Goal: Navigation & Orientation: Find specific page/section

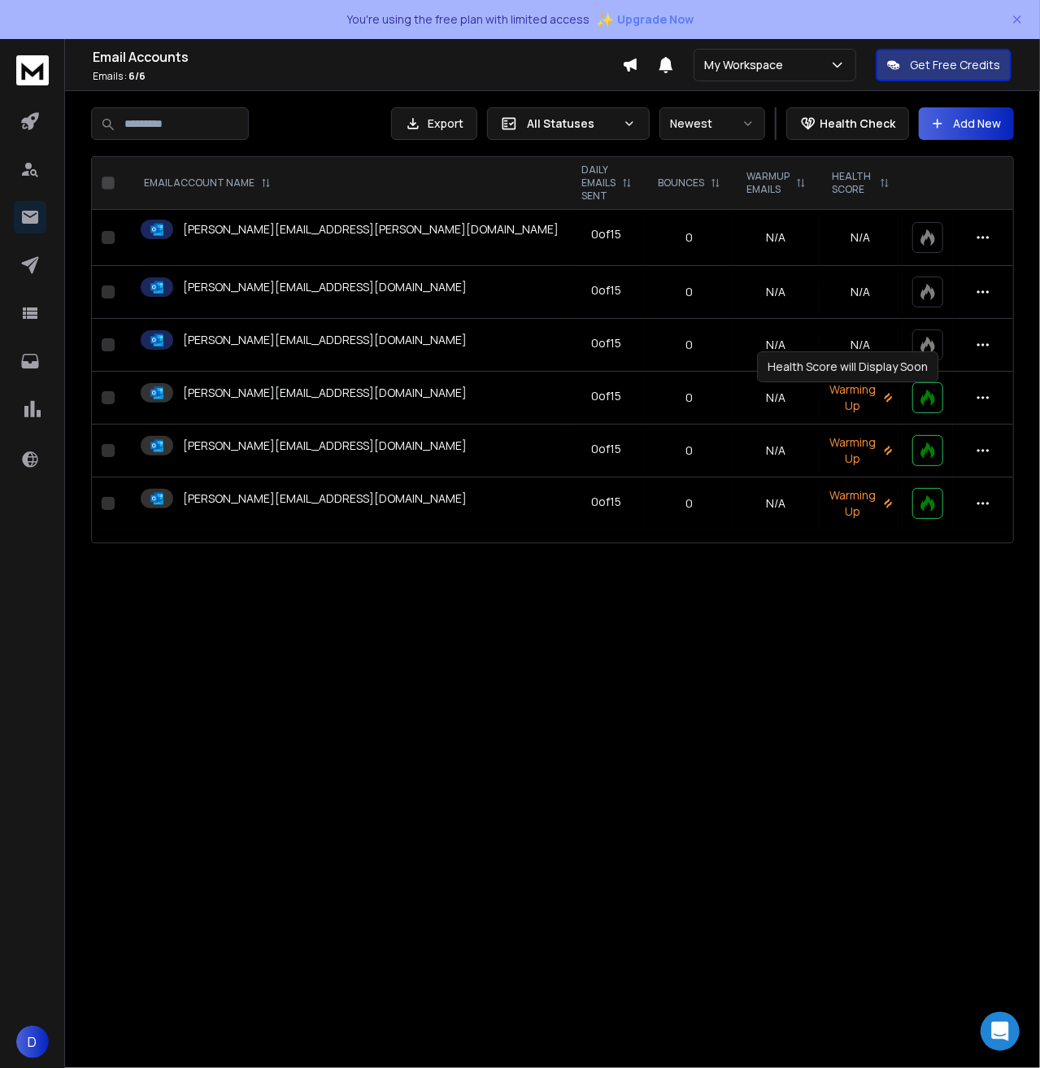
click at [852, 394] on p "Warming Up" at bounding box center [861, 397] width 64 height 33
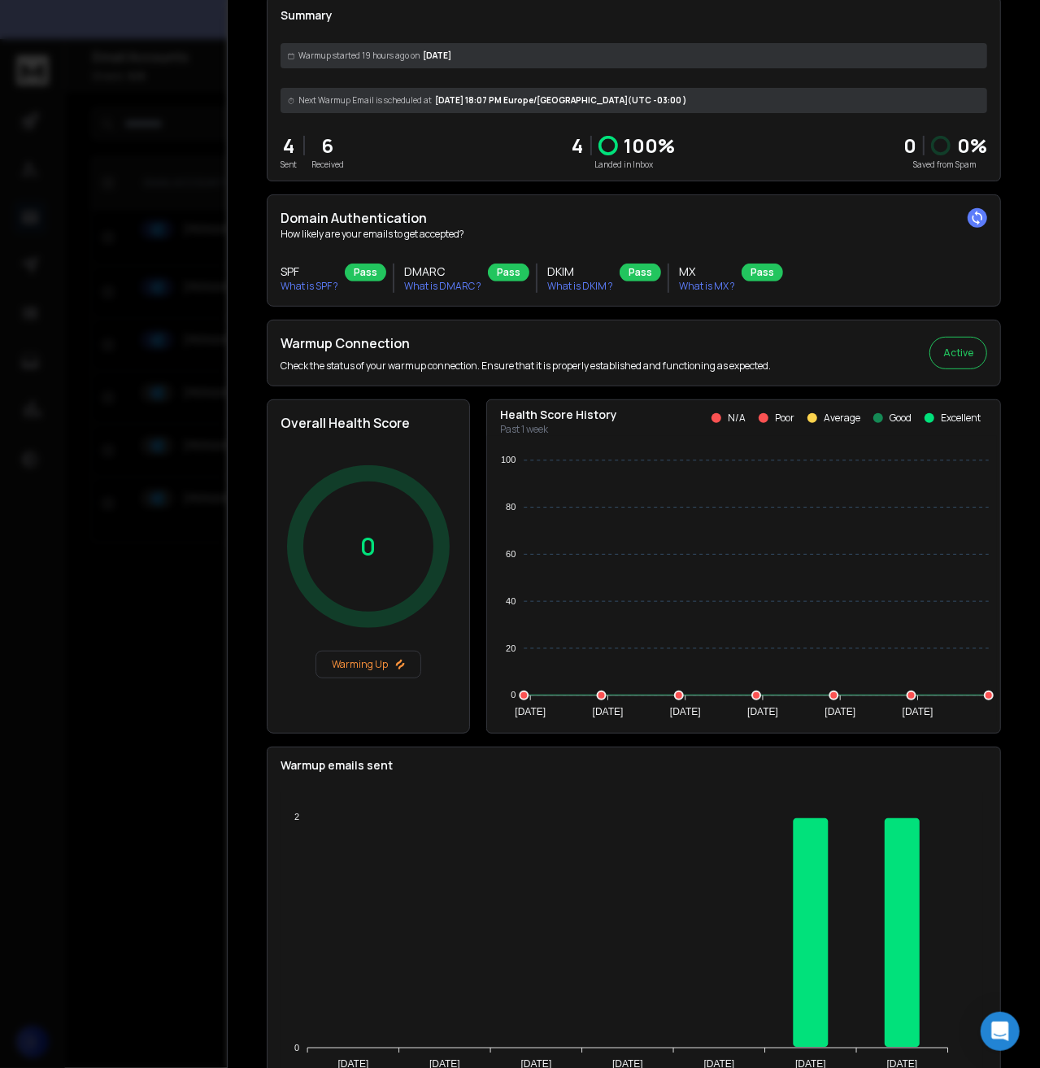
scroll to position [264, 0]
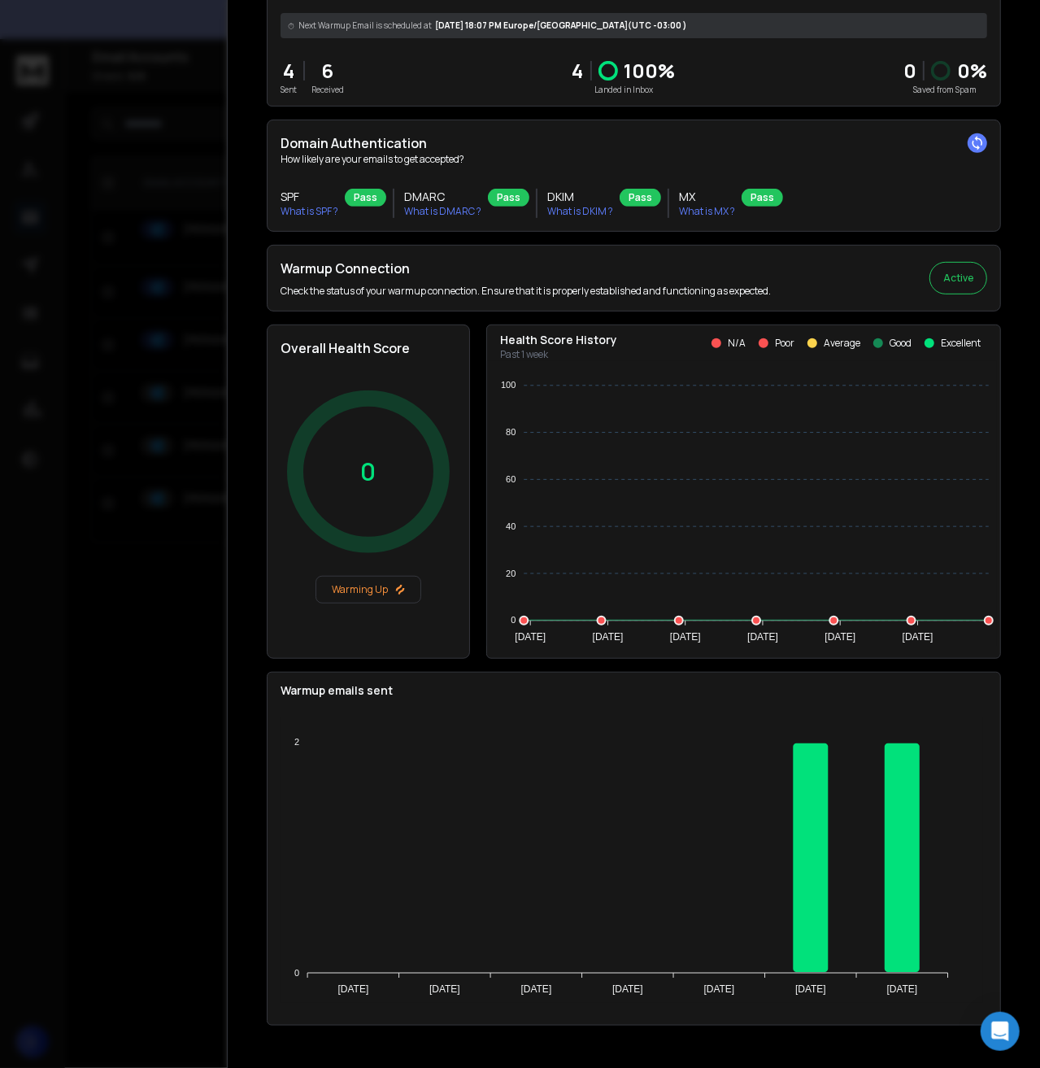
click at [216, 627] on div at bounding box center [520, 534] width 1040 height 1068
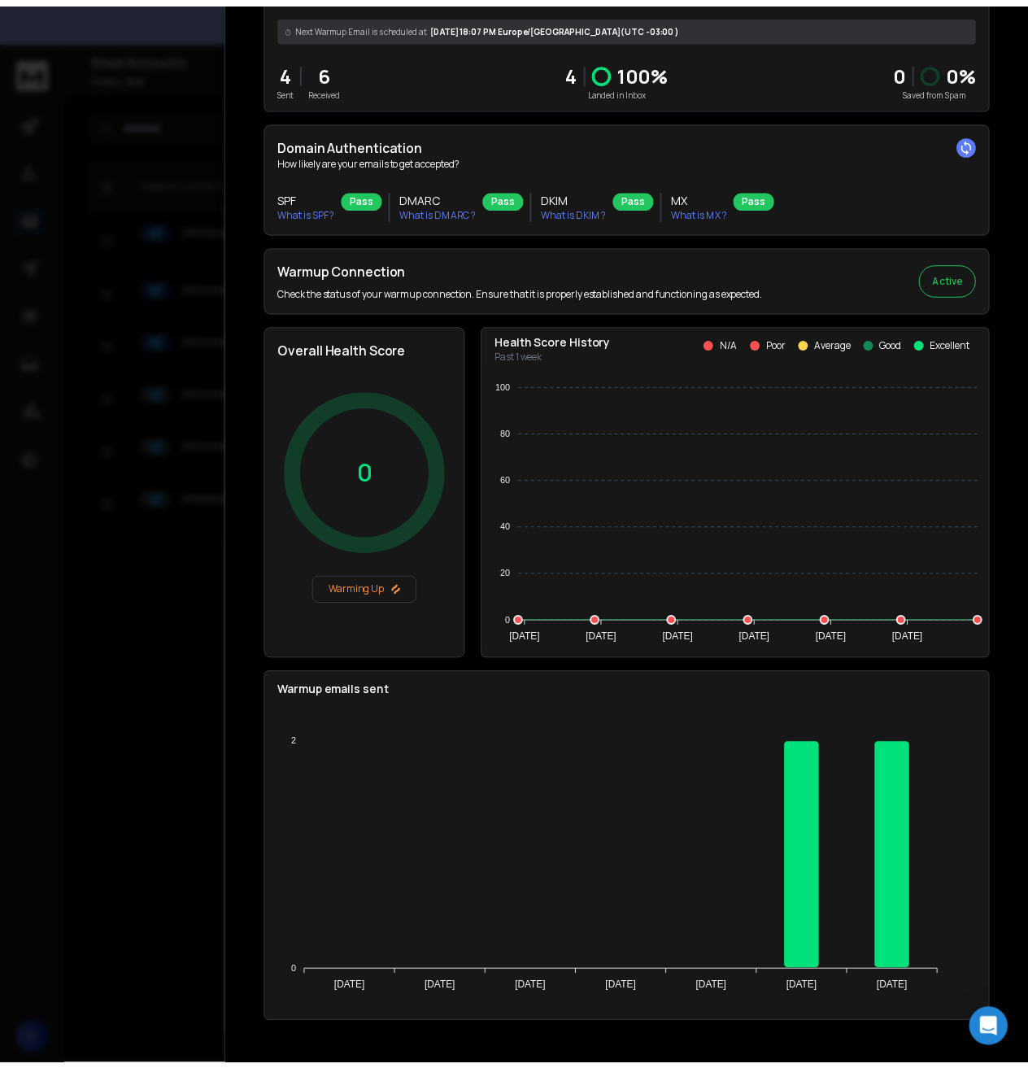
scroll to position [220, 0]
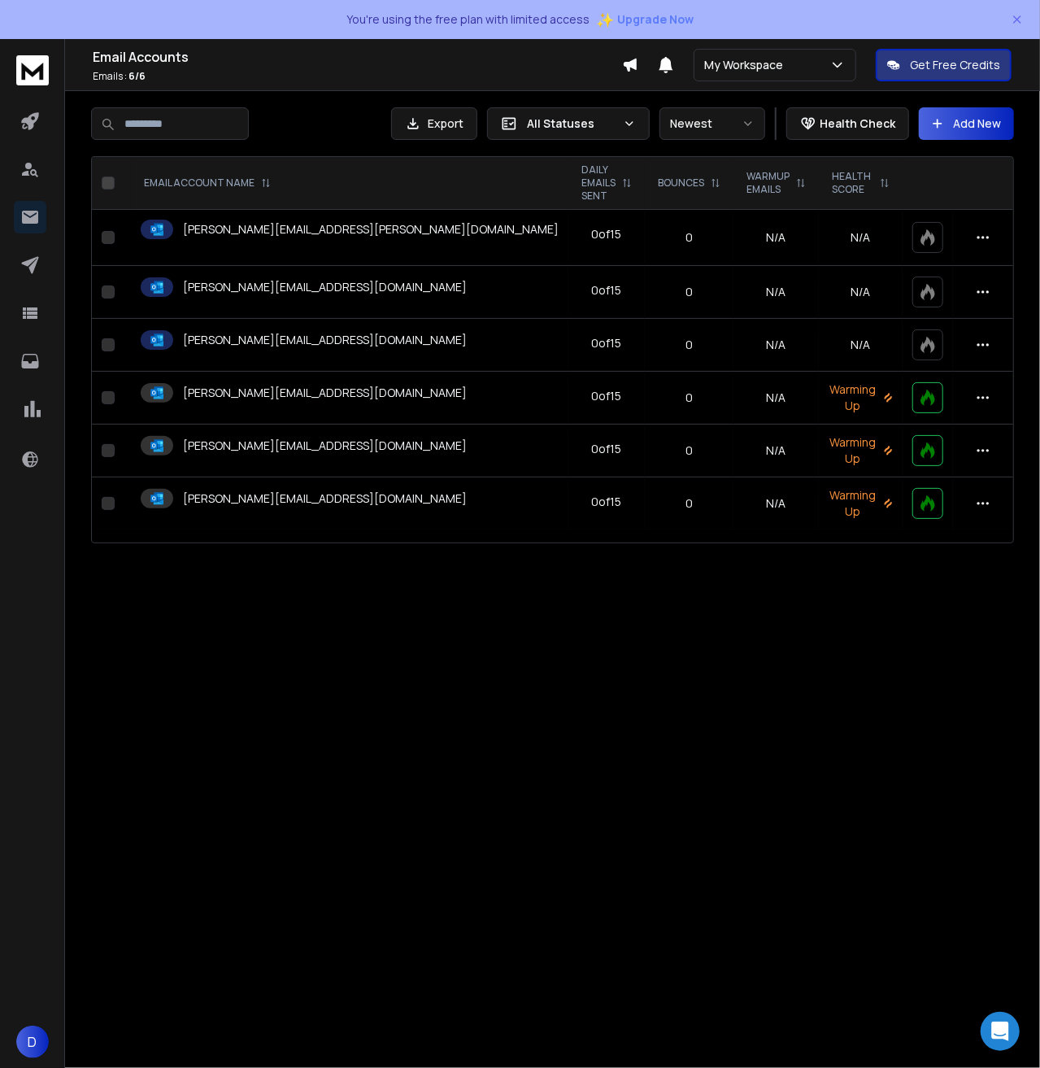
click at [498, 13] on p "You're using the free plan with limited access" at bounding box center [467, 19] width 243 height 16
click at [499, 15] on p "You're using the free plan with limited access" at bounding box center [467, 19] width 243 height 16
drag, startPoint x: 499, startPoint y: 15, endPoint x: 512, endPoint y: 15, distance: 13.0
click at [500, 15] on p "You're using the free plan with limited access" at bounding box center [467, 19] width 243 height 16
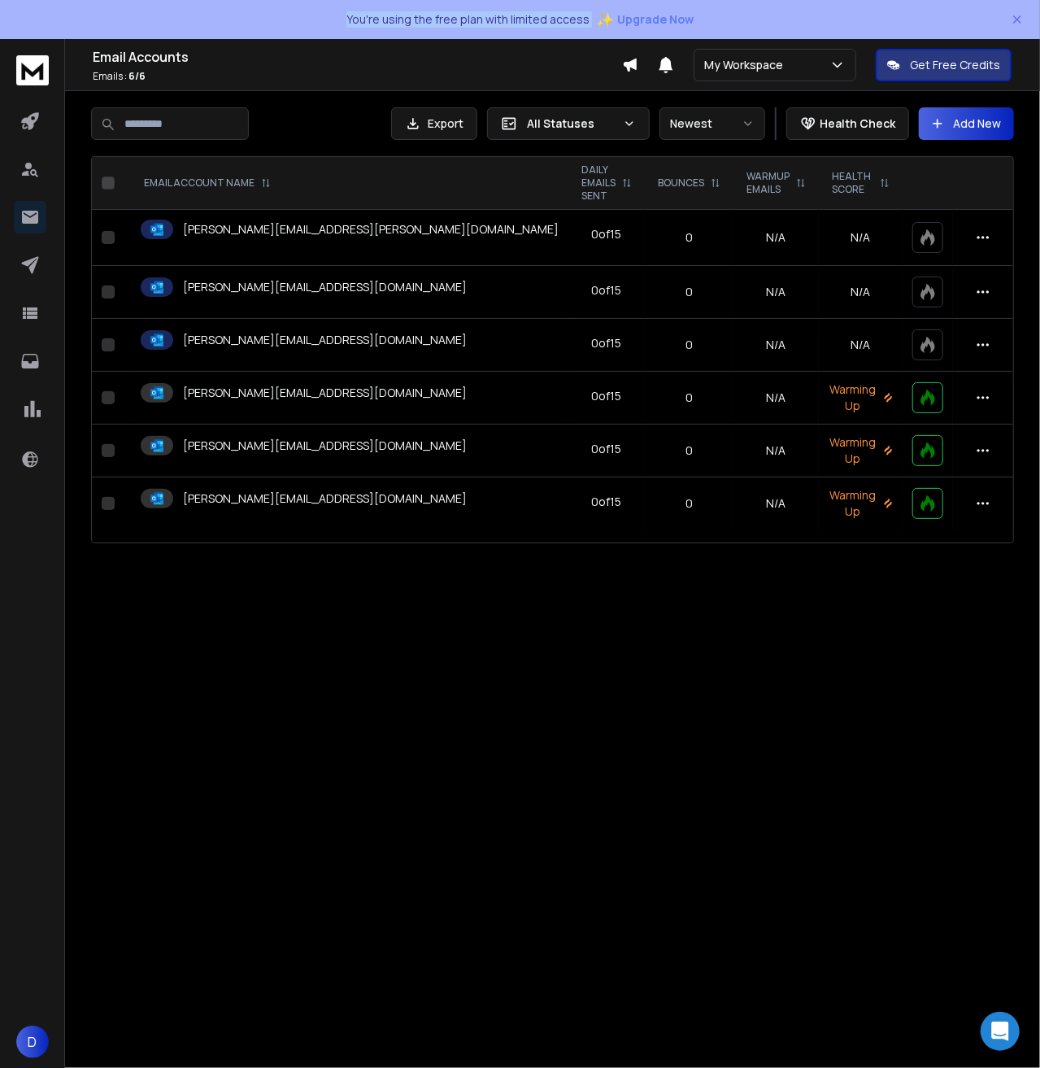
click at [512, 15] on p "You're using the free plan with limited access" at bounding box center [467, 19] width 243 height 16
click at [520, 16] on p "You're using the free plan with limited access" at bounding box center [467, 19] width 243 height 16
click at [34, 116] on icon at bounding box center [30, 121] width 20 height 20
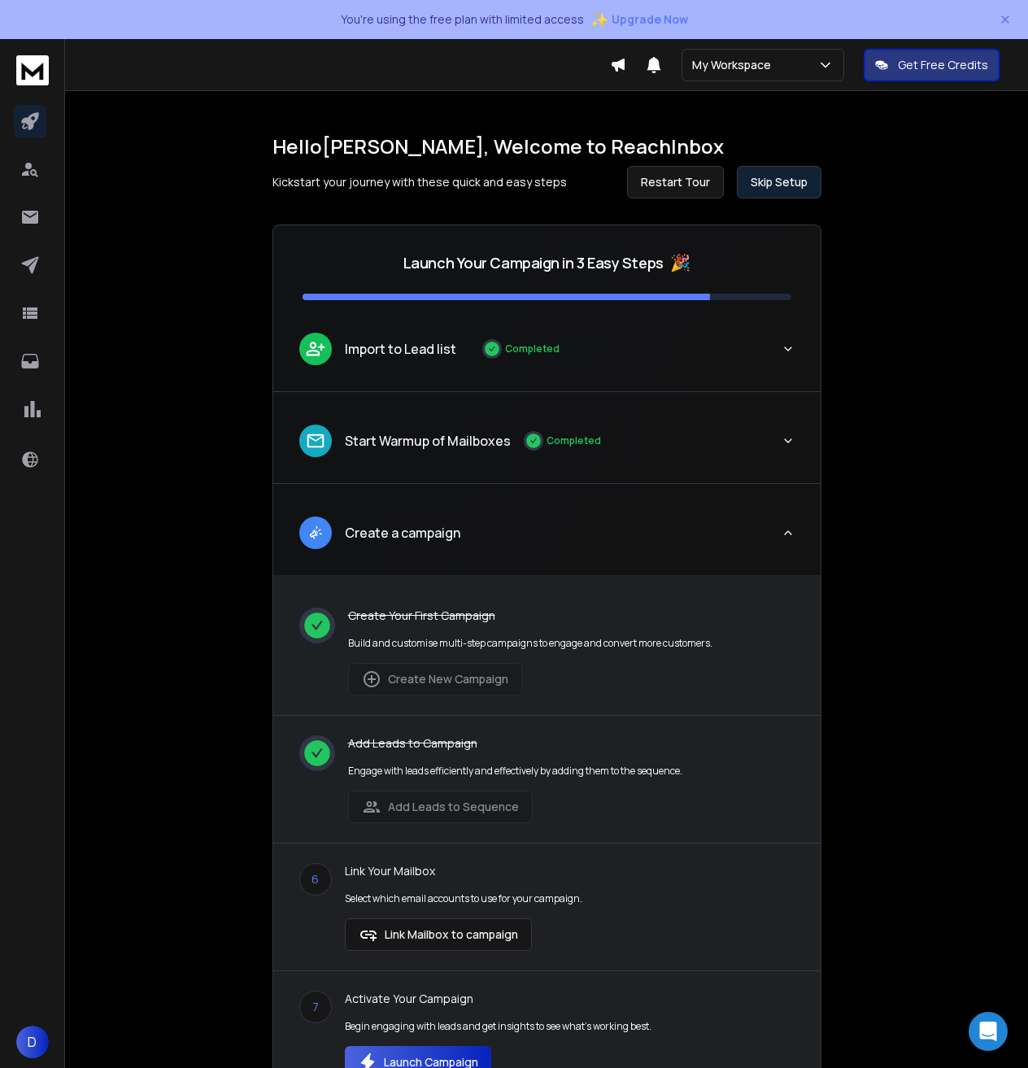
click at [781, 191] on button "Skip Setup" at bounding box center [779, 182] width 85 height 33
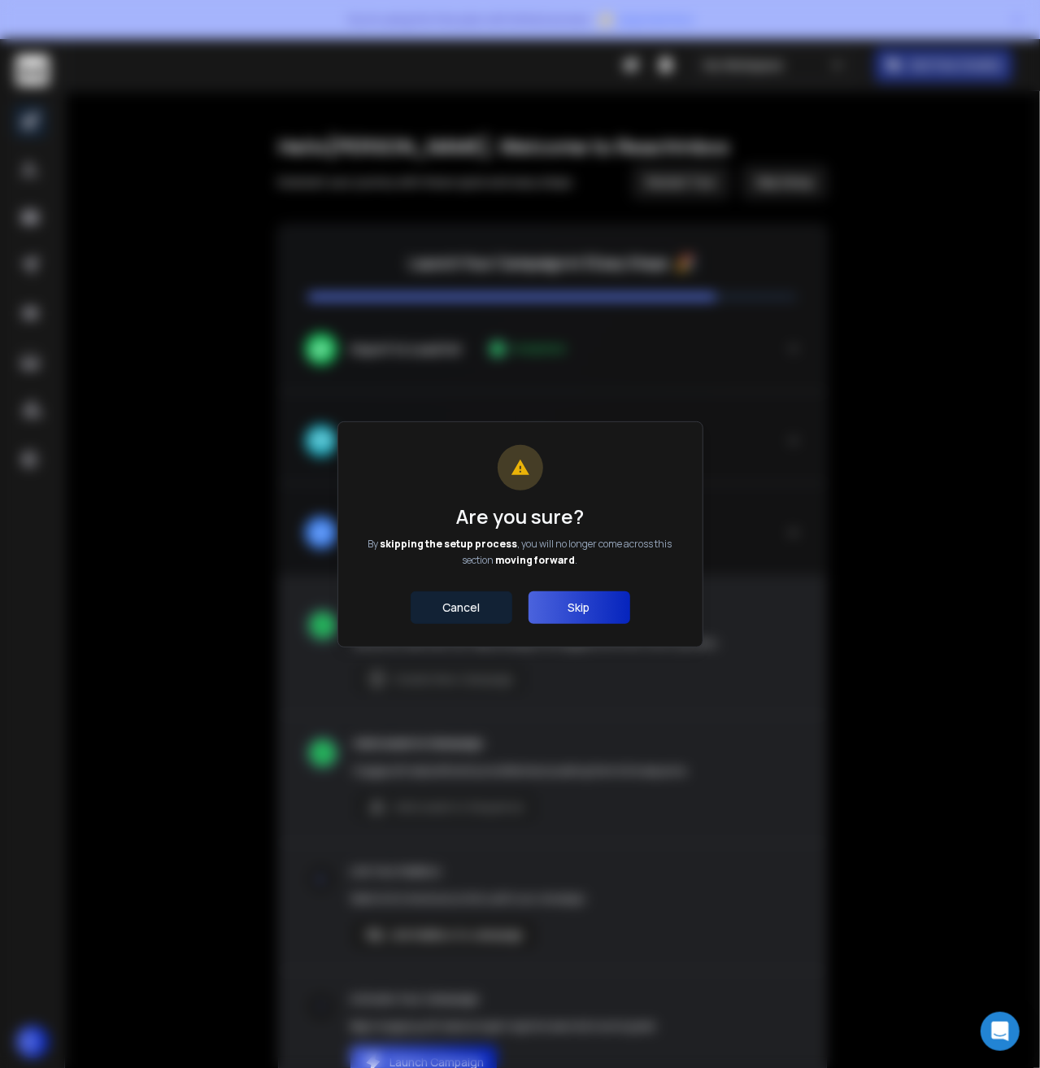
click at [590, 603] on button "Skip" at bounding box center [580, 607] width 102 height 33
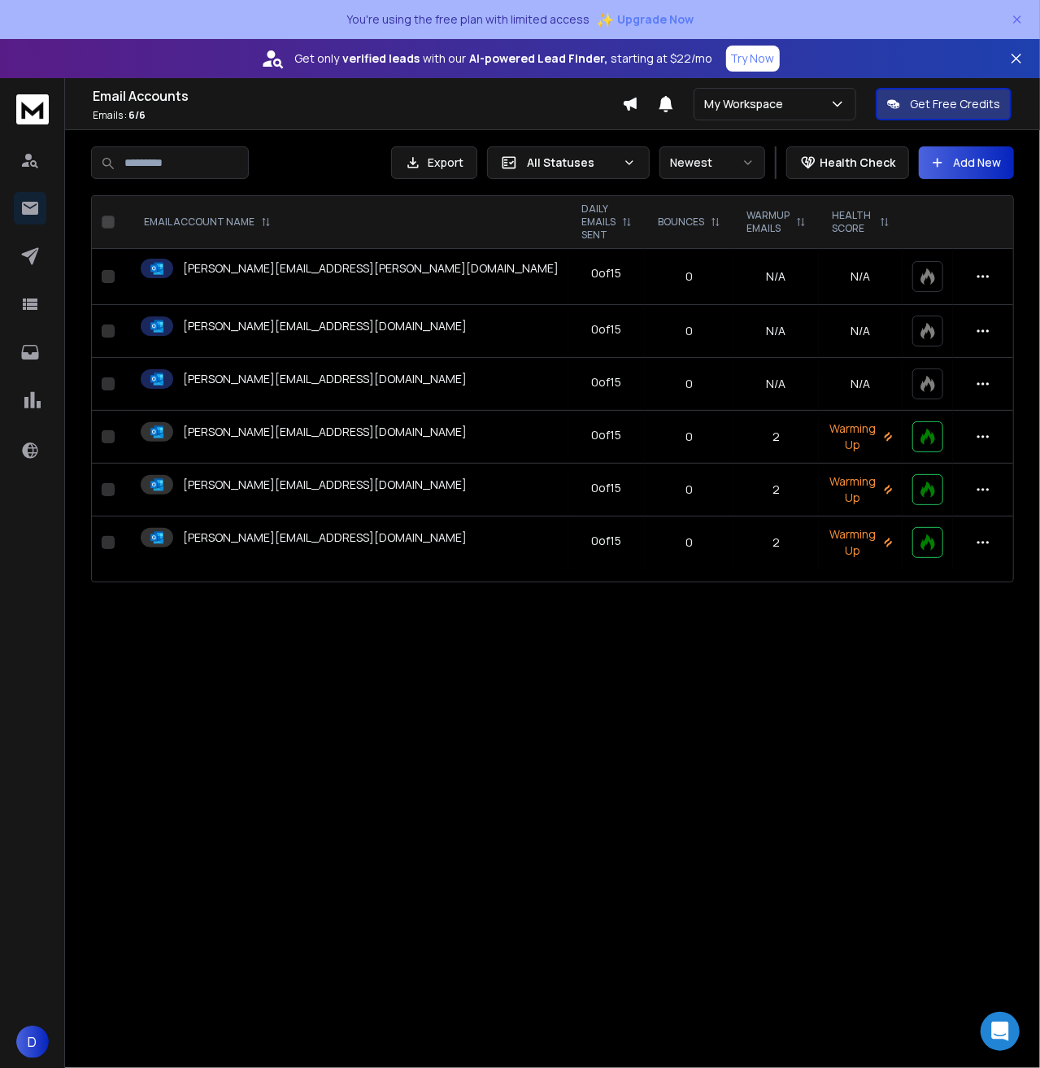
click at [733, 537] on td "2" at bounding box center [775, 542] width 85 height 53
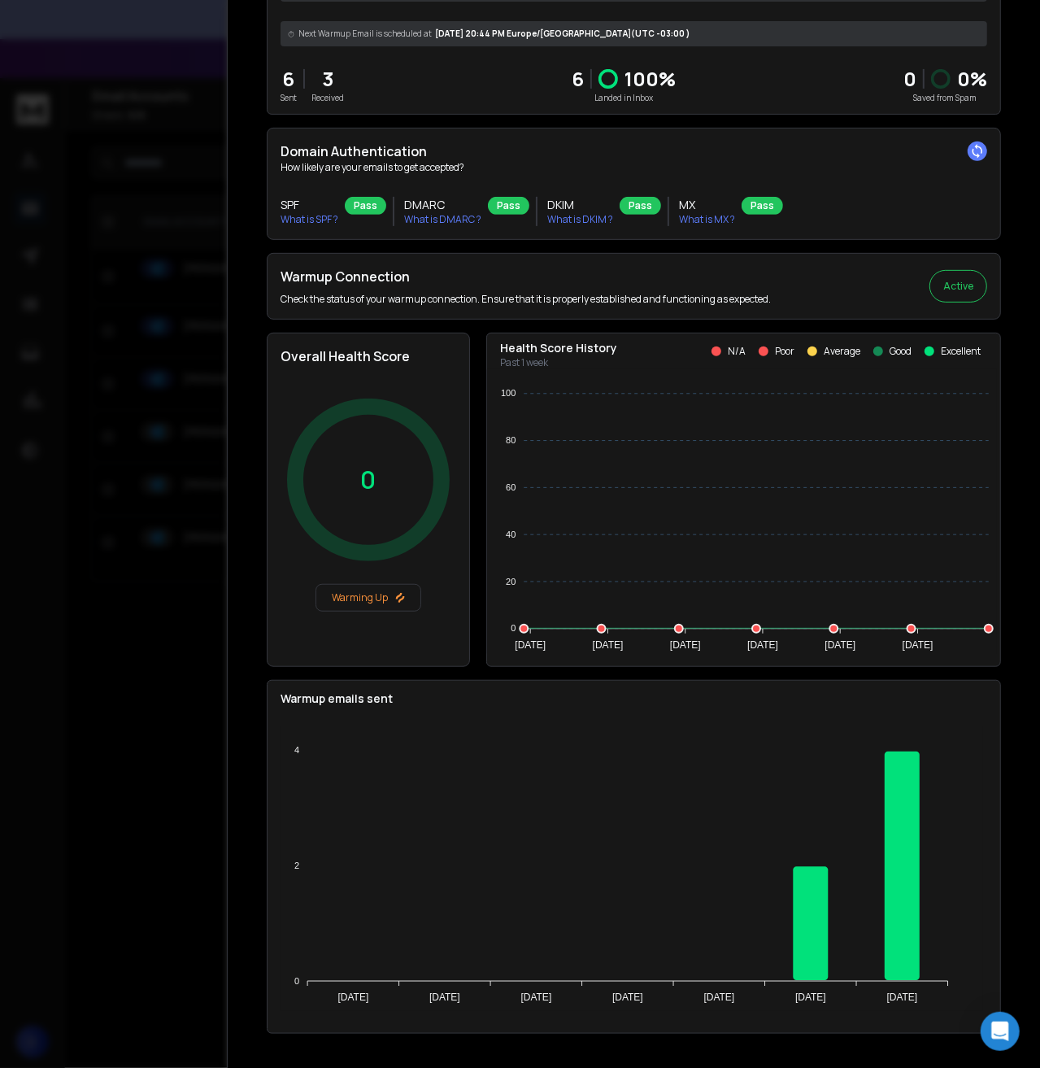
scroll to position [264, 0]
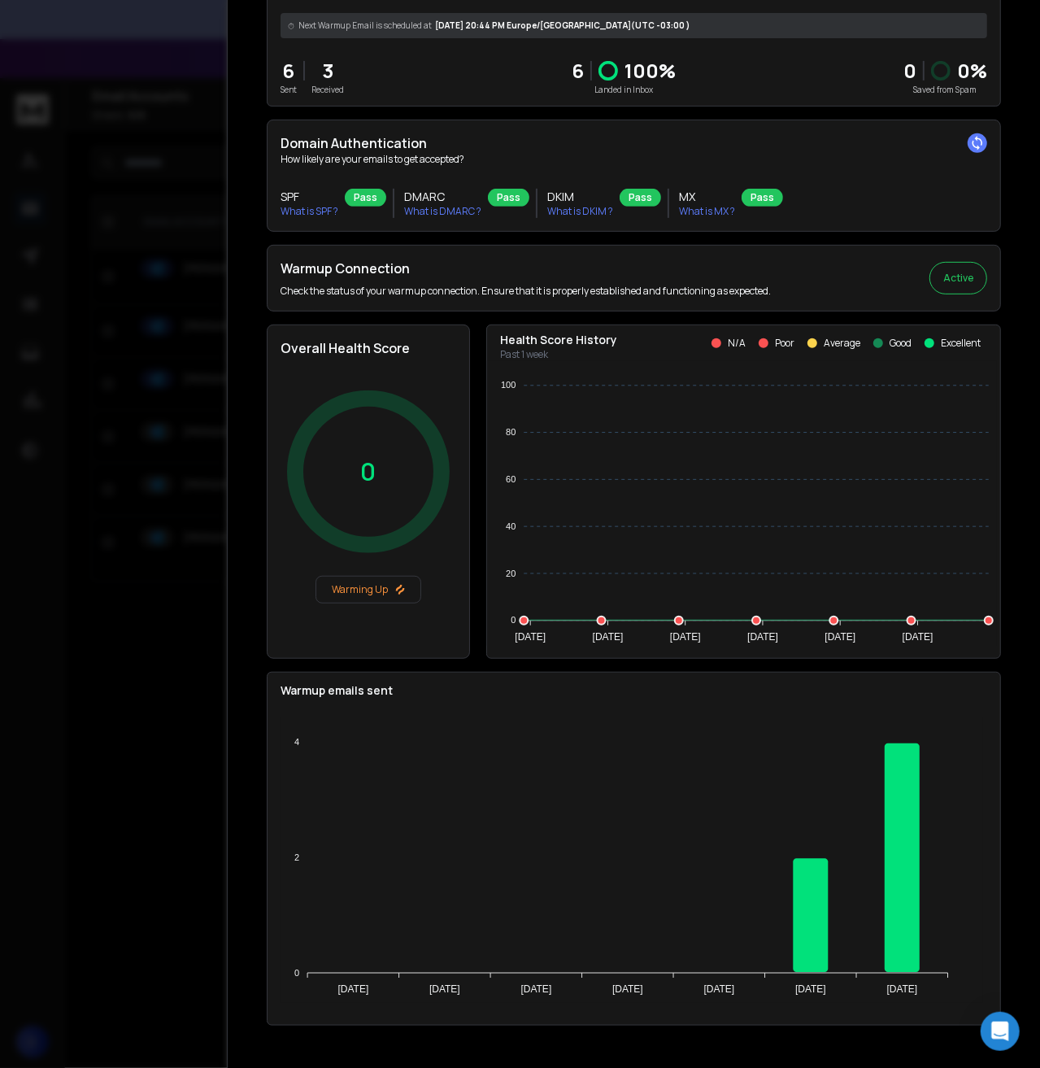
click at [246, 422] on div "Multi Select Table Sheet caroline@artisanmailer.com Overview Campaign Stats War…" at bounding box center [633, 534] width 813 height 1068
click at [138, 433] on div at bounding box center [520, 534] width 1040 height 1068
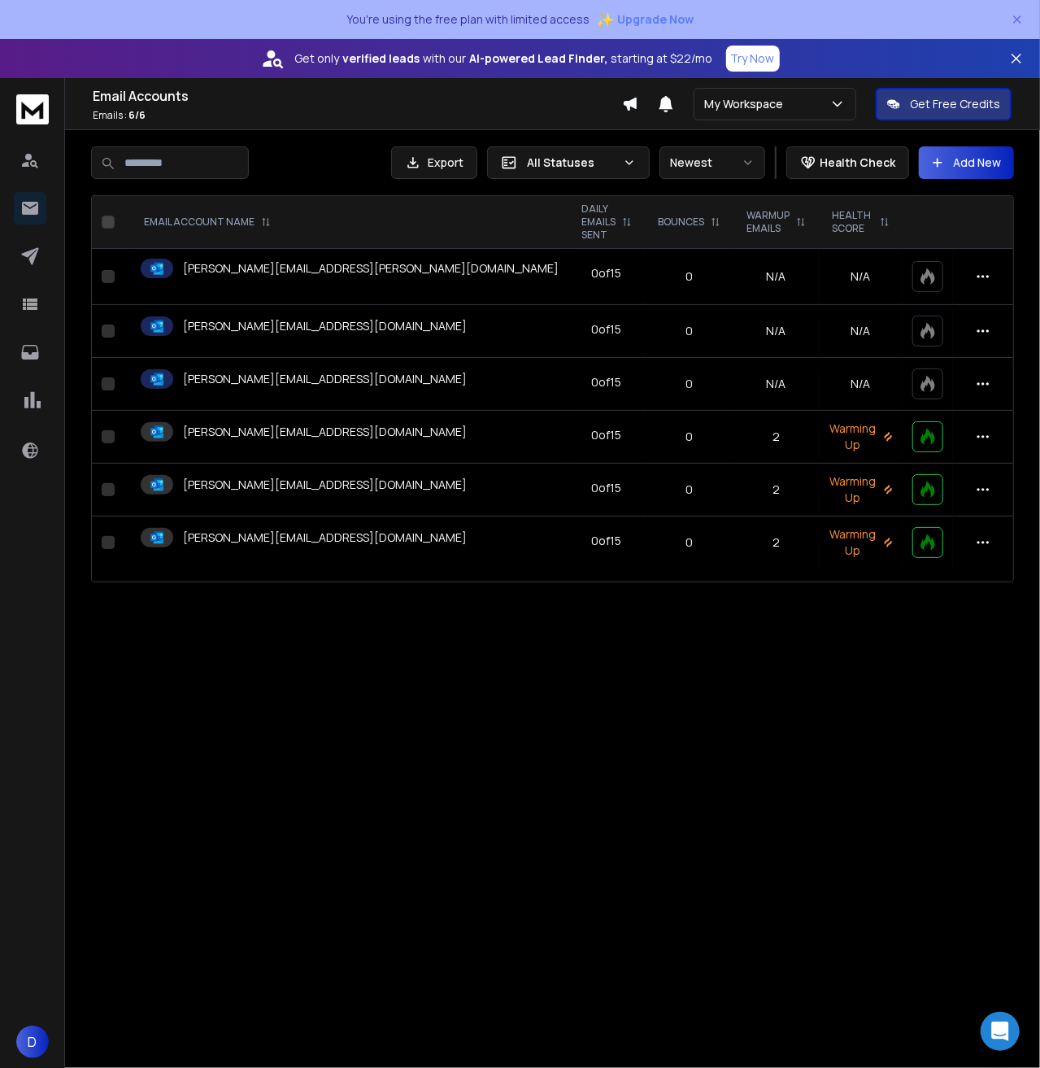
drag, startPoint x: 1023, startPoint y: 52, endPoint x: 1018, endPoint y: 62, distance: 10.9
click at [1023, 52] on icon at bounding box center [1016, 58] width 15 height 15
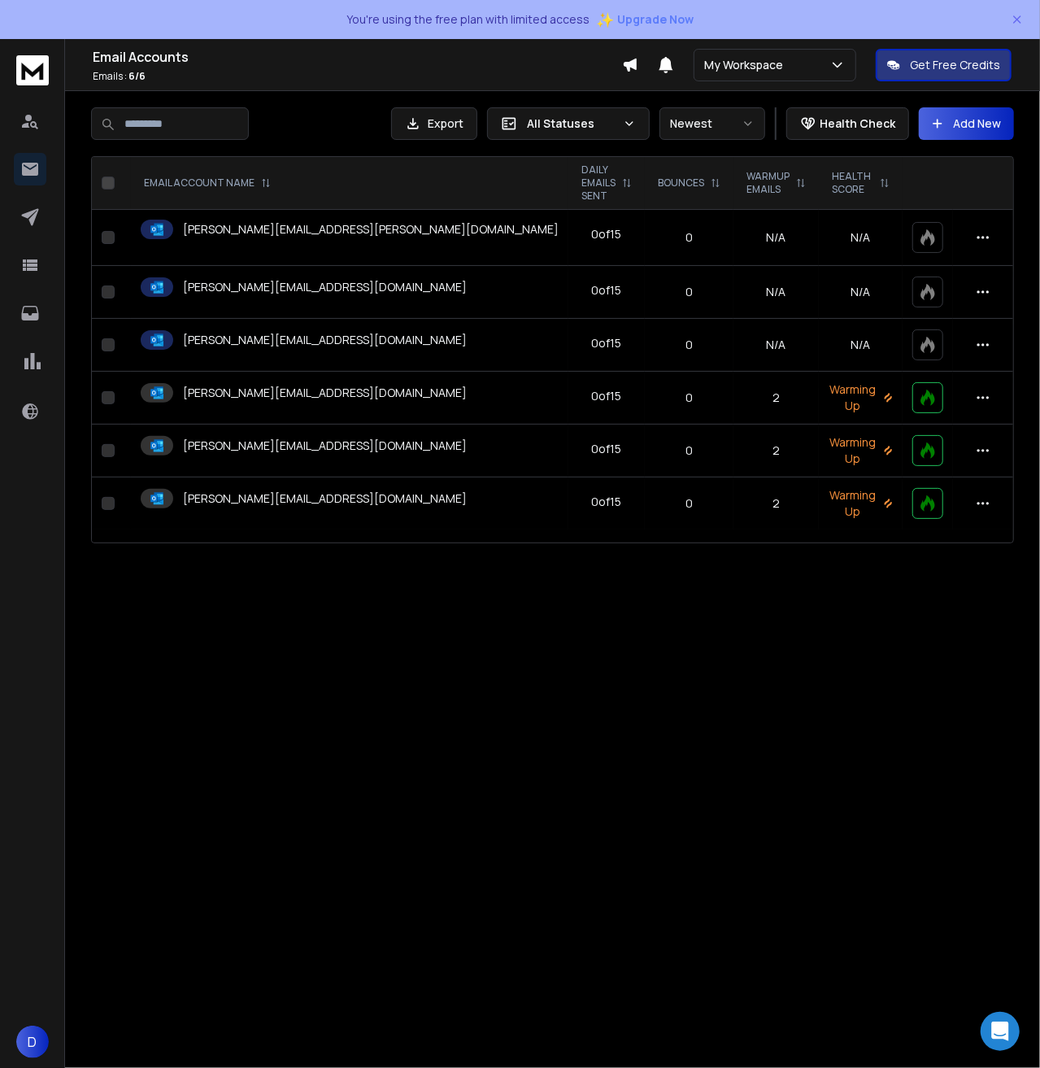
click at [42, 71] on img at bounding box center [32, 70] width 33 height 30
click at [38, 1042] on span "D" at bounding box center [32, 1041] width 33 height 33
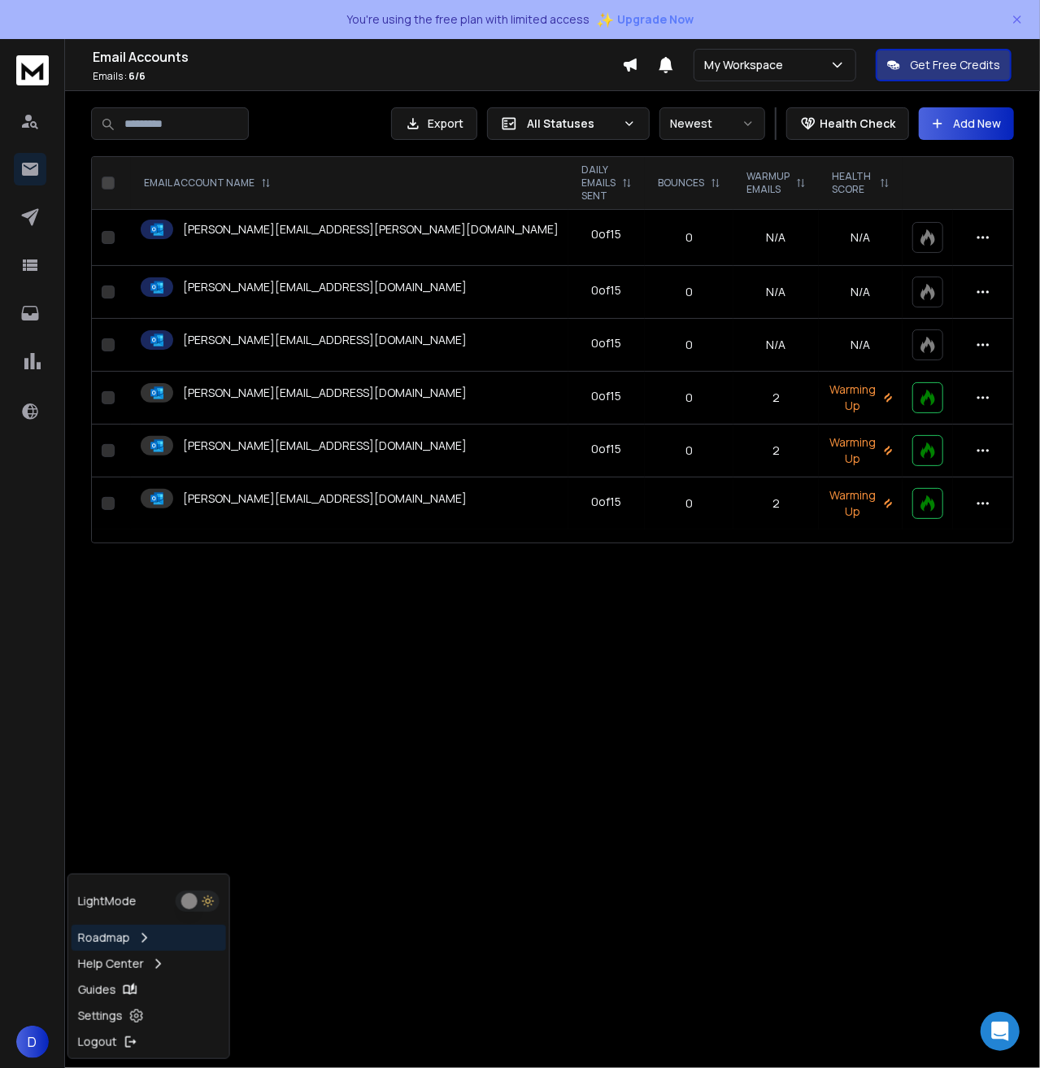
click at [133, 940] on link "Roadmap" at bounding box center [149, 938] width 154 height 26
